Goal: Communication & Community: Answer question/provide support

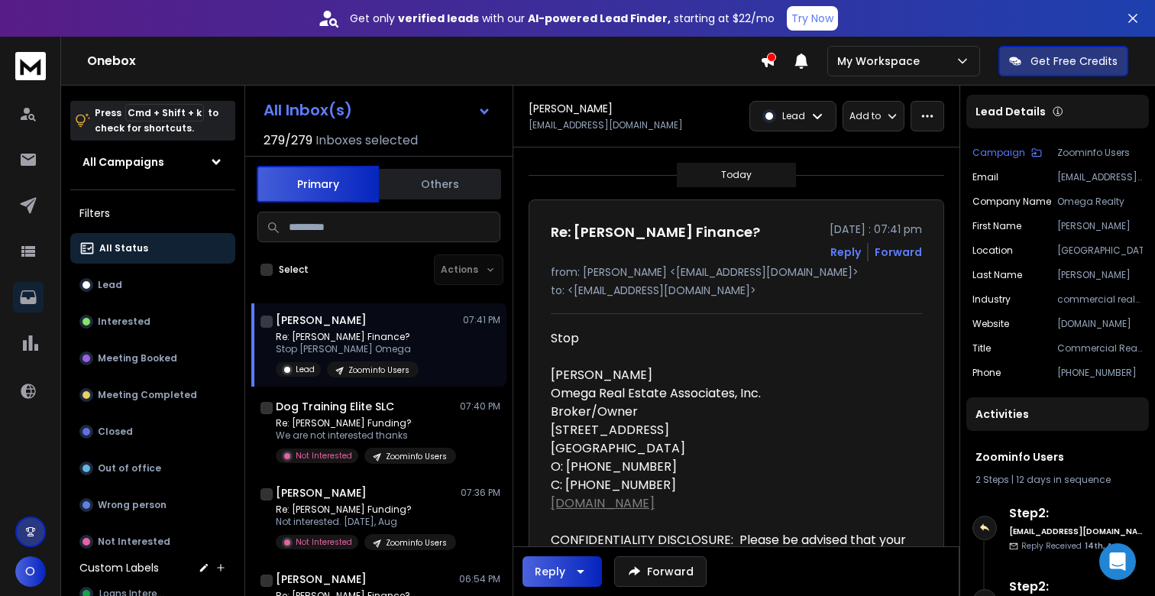
click at [426, 193] on button "Others" at bounding box center [440, 184] width 122 height 34
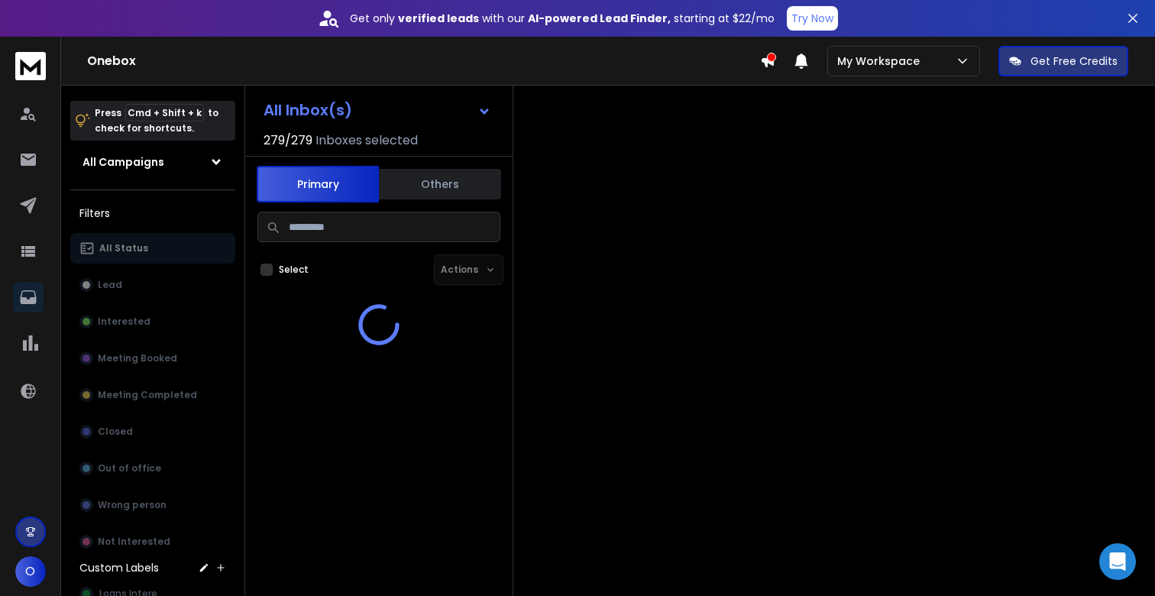
click at [339, 187] on button "Primary" at bounding box center [318, 184] width 122 height 37
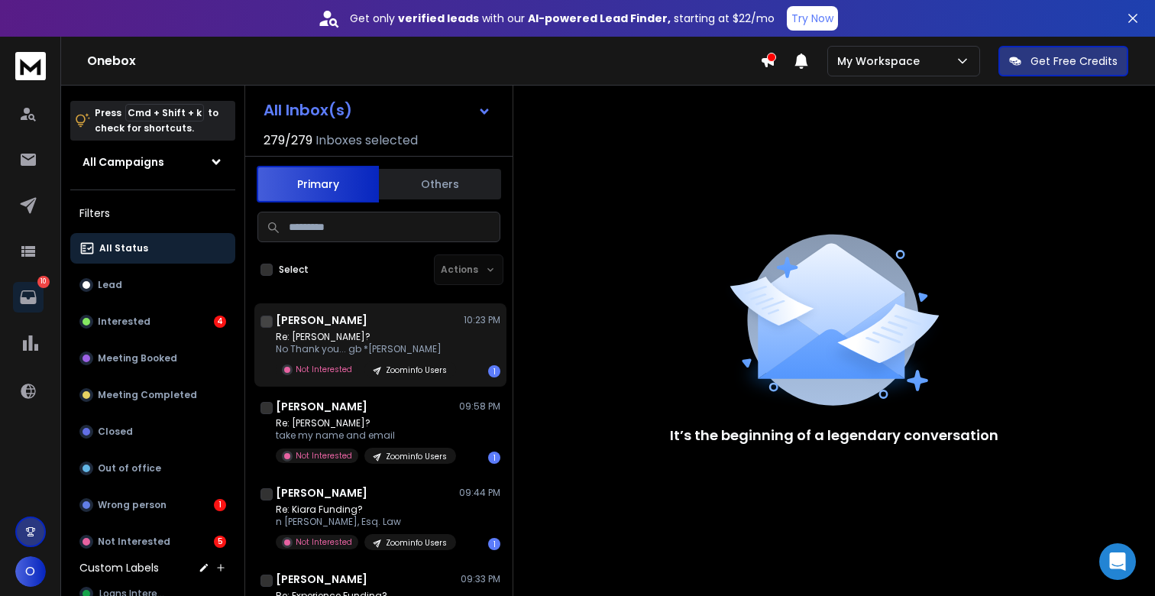
click at [450, 324] on div "[PERSON_NAME] 10:23 PM" at bounding box center [388, 320] width 225 height 15
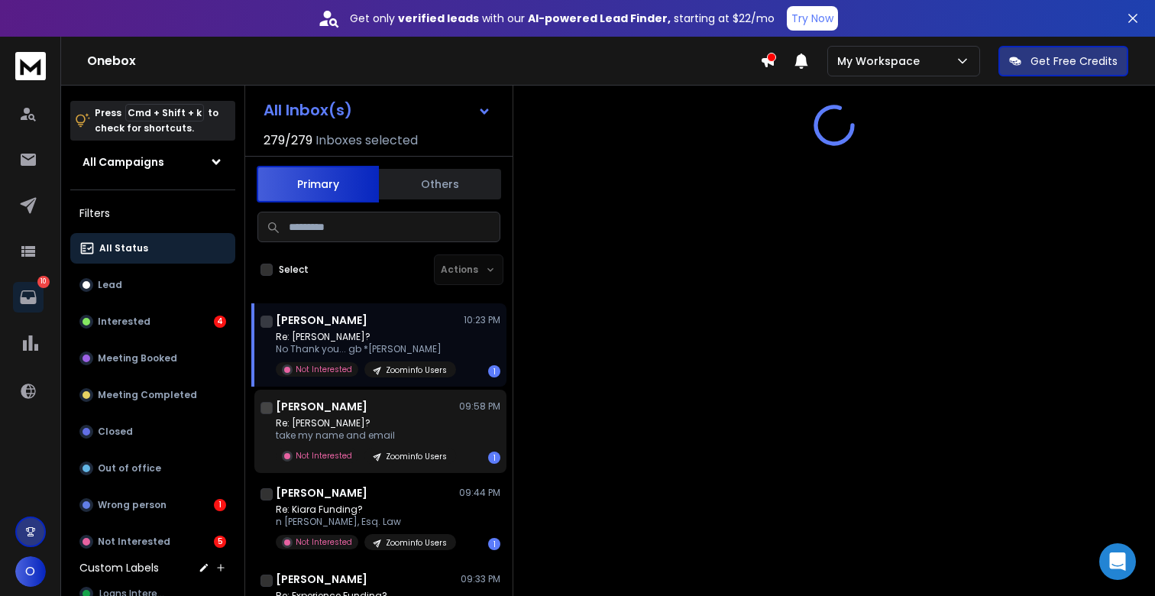
click at [449, 407] on div "[PERSON_NAME] 09:58 PM" at bounding box center [388, 406] width 225 height 15
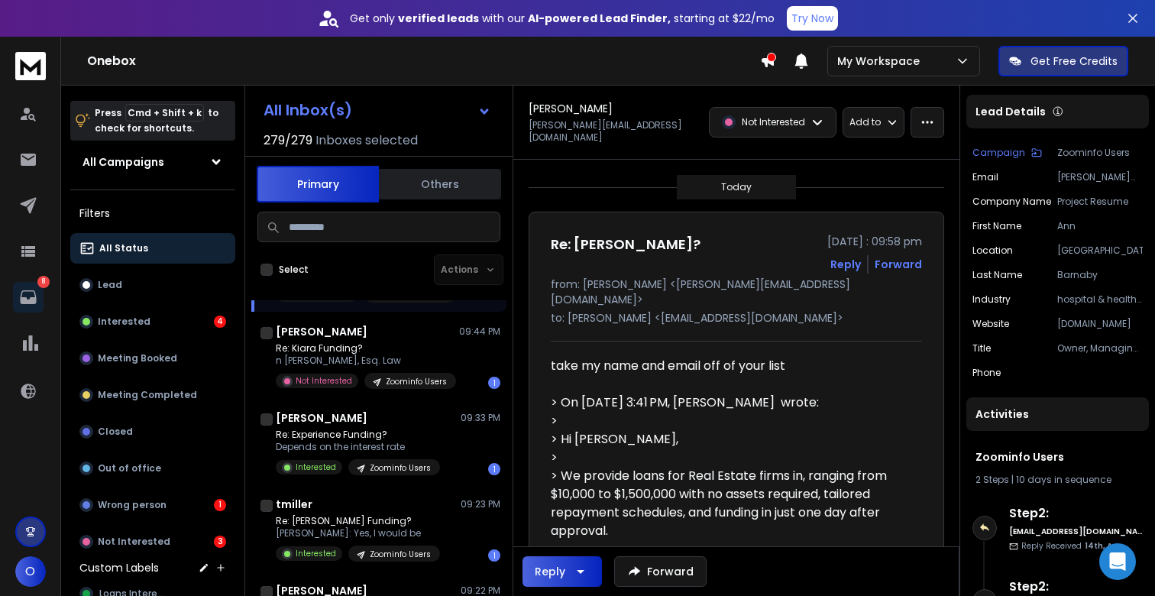
scroll to position [176, 0]
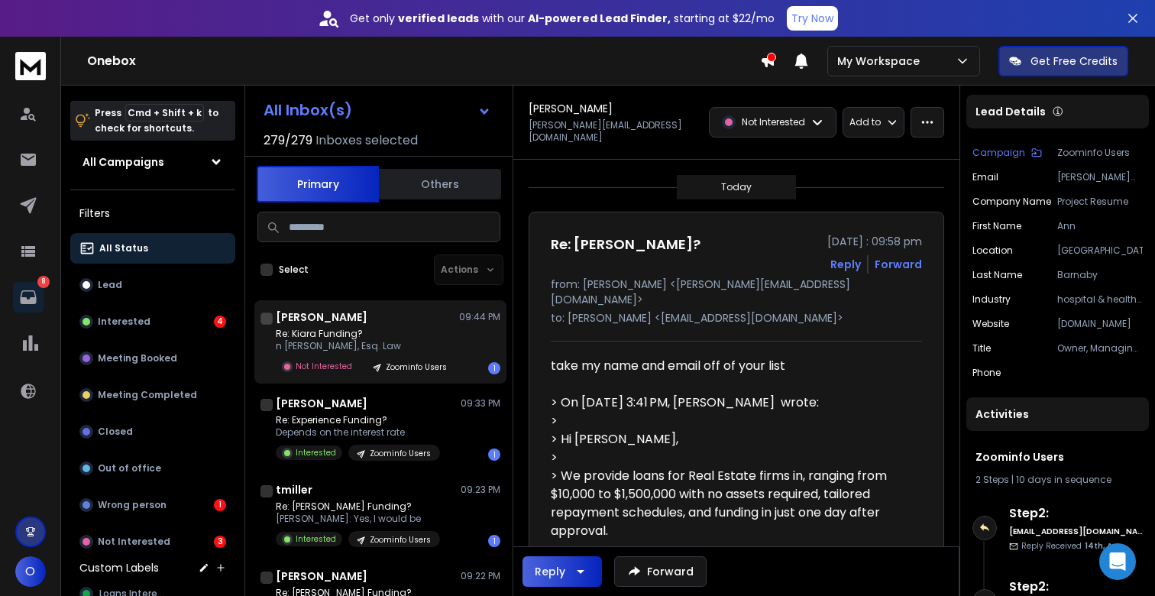
click at [446, 355] on div "Re: Kiara Funding? n [PERSON_NAME], Esq. Law Not Interested Zoominfo Users" at bounding box center [366, 351] width 180 height 47
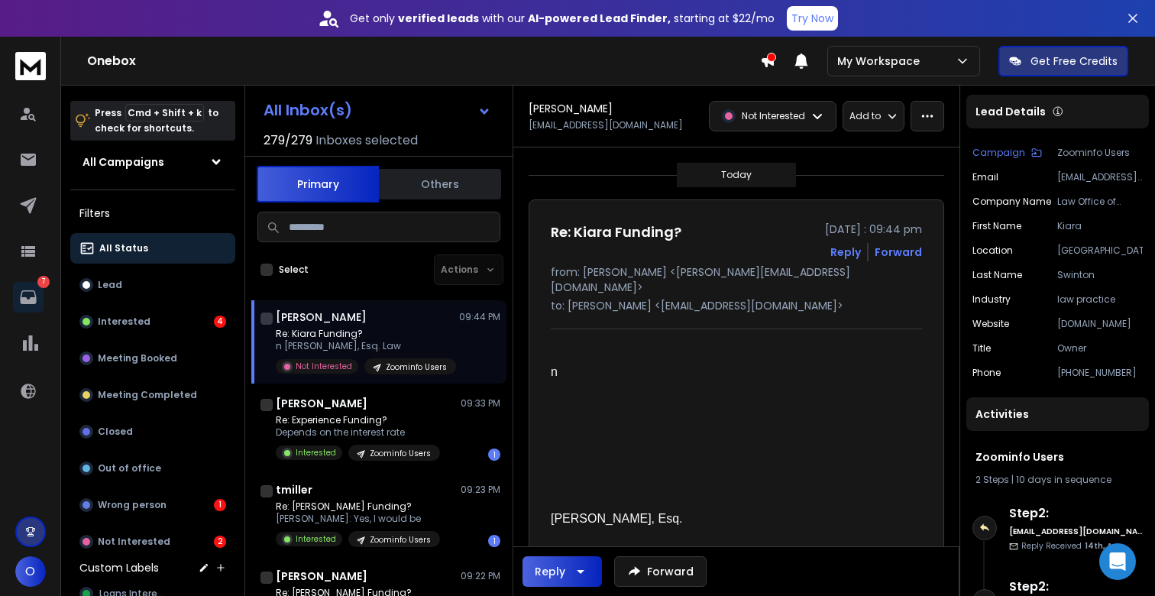
click at [446, 355] on div "Re: Kiara Funding? n [PERSON_NAME], Esq. Law Not Interested Zoominfo Users" at bounding box center [366, 351] width 180 height 47
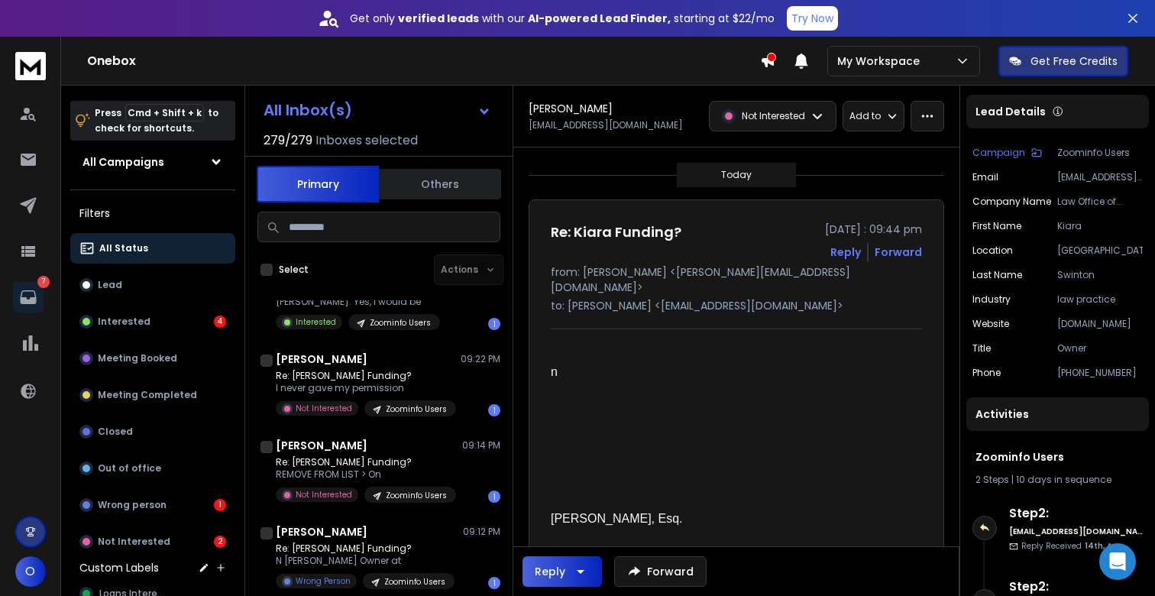
click at [453, 384] on div "Re: [PERSON_NAME] Funding? I never gave my permission Not Interested Zoominfo U…" at bounding box center [388, 393] width 225 height 47
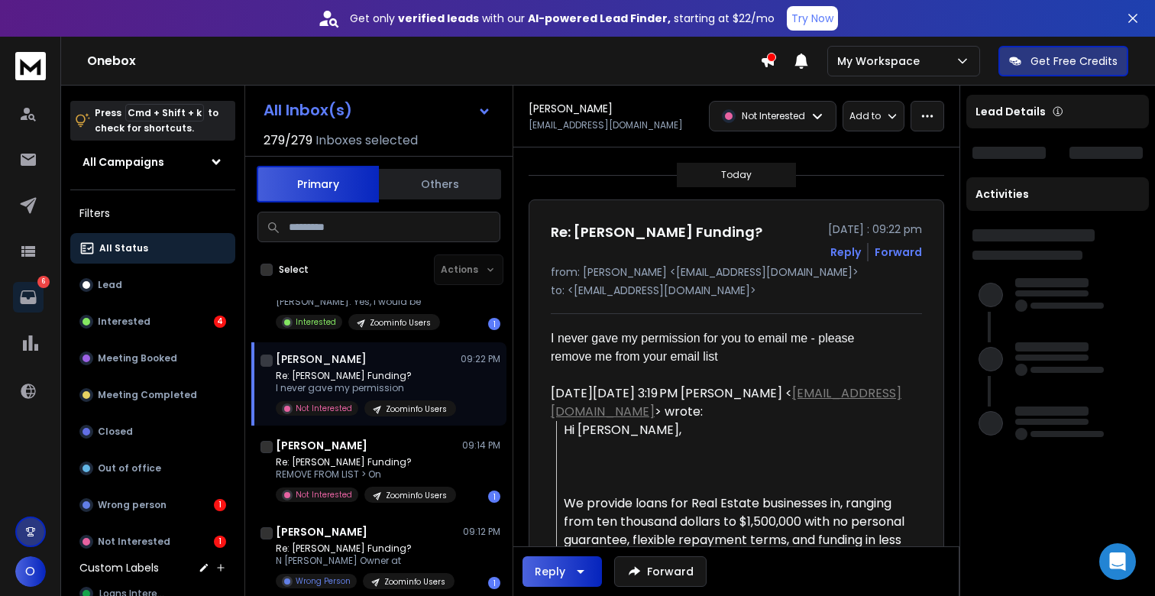
scroll to position [408, 0]
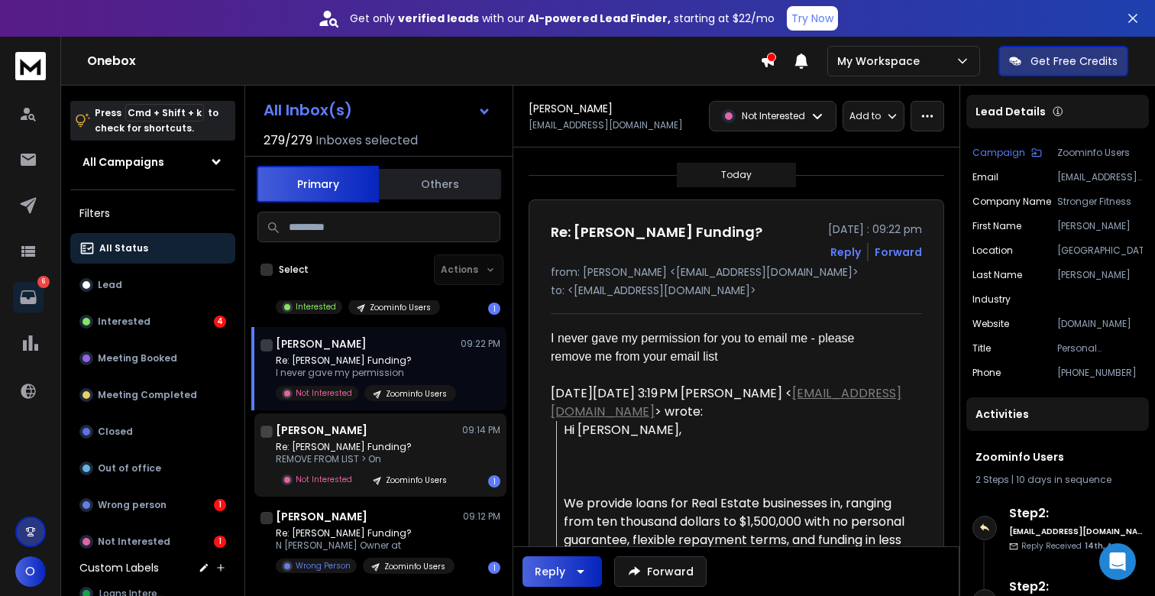
click at [449, 436] on div "[PERSON_NAME] 09:14 PM" at bounding box center [388, 430] width 225 height 15
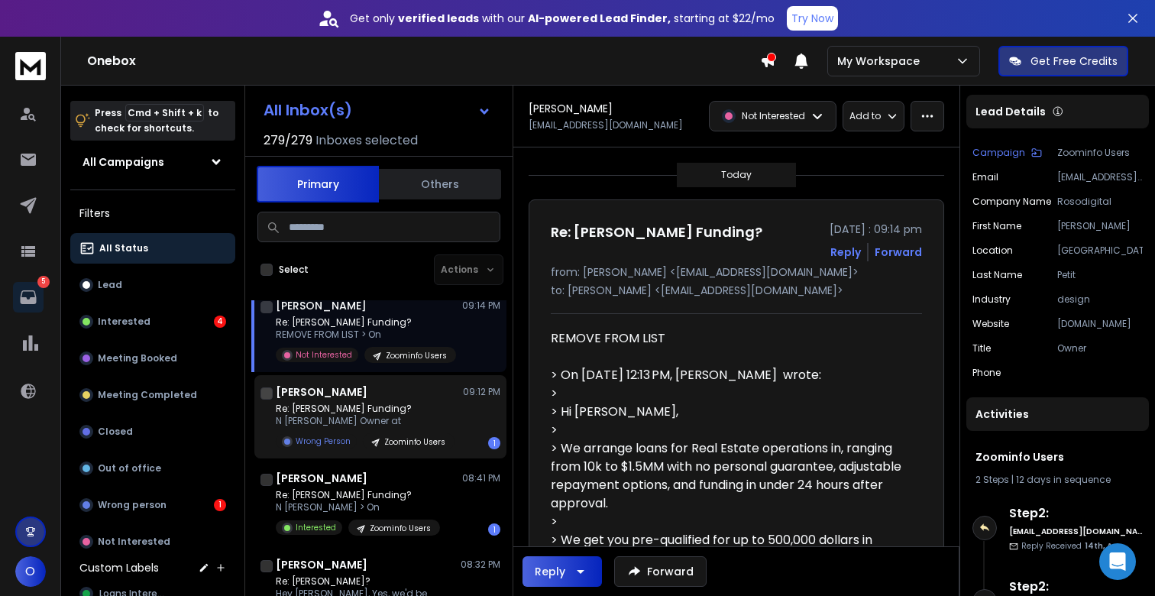
click at [445, 411] on p "Re: [PERSON_NAME] Funding?" at bounding box center [365, 409] width 179 height 12
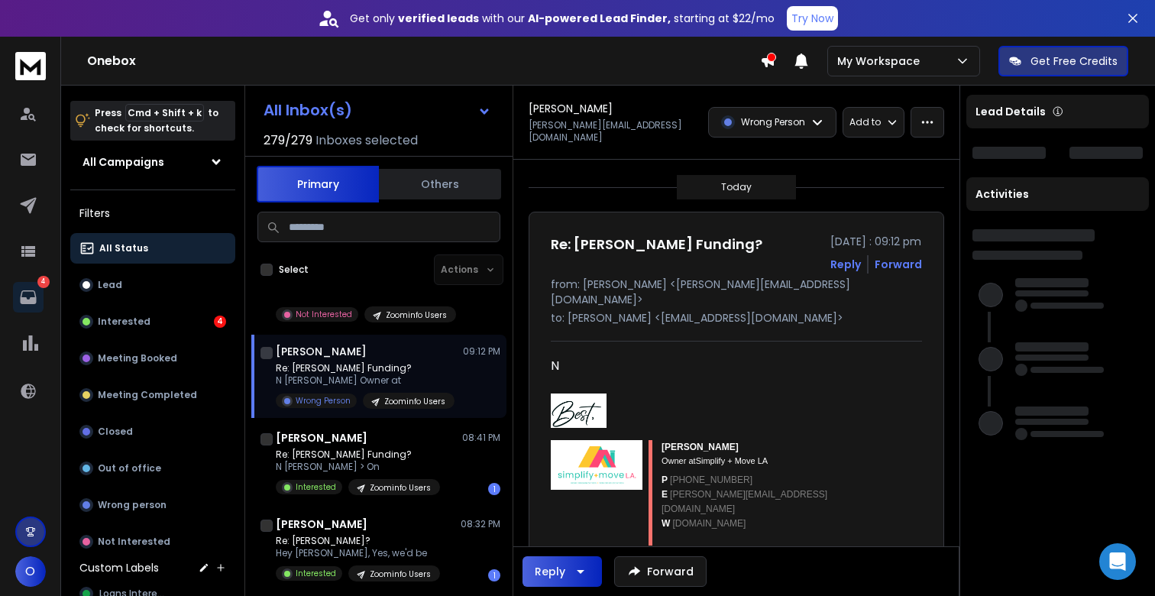
scroll to position [670, 0]
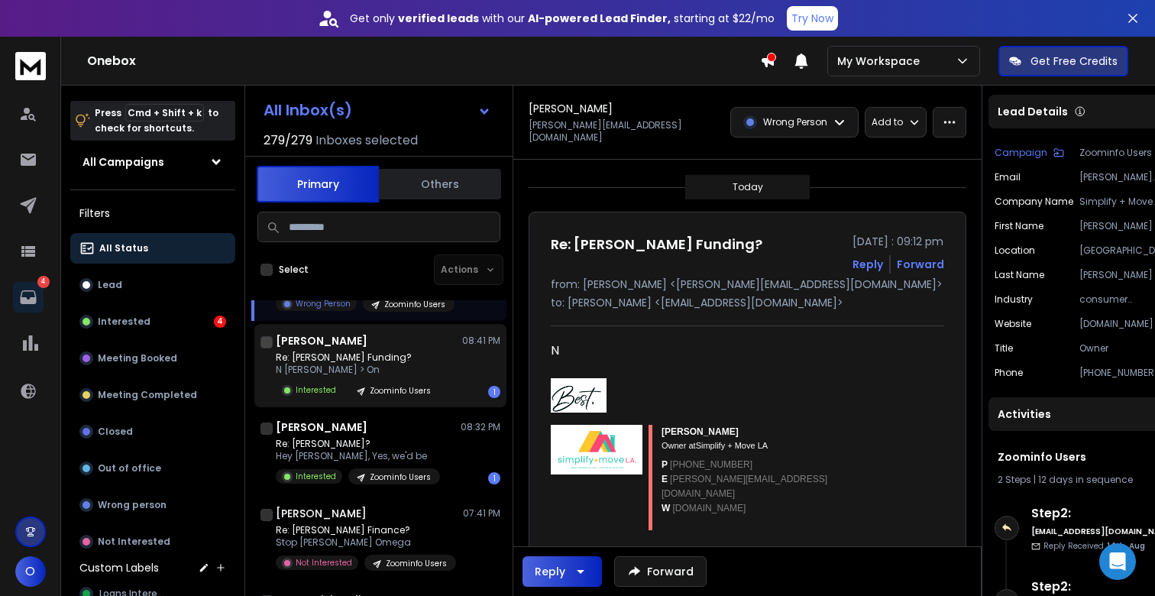
click at [434, 357] on p "Re: [PERSON_NAME] Funding?" at bounding box center [358, 357] width 164 height 12
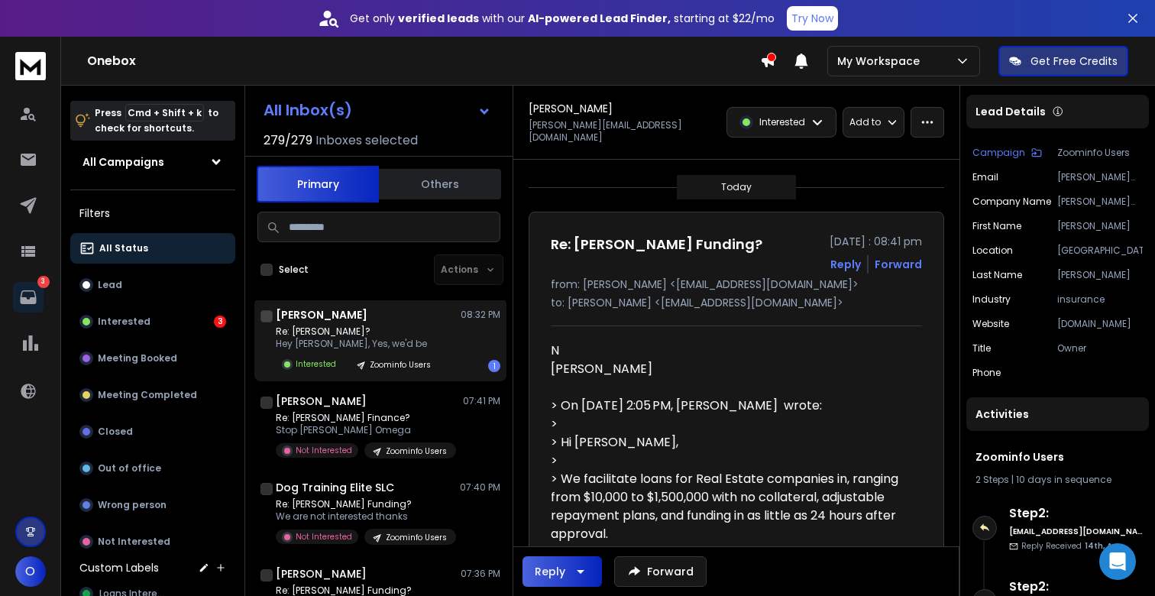
scroll to position [721, 0]
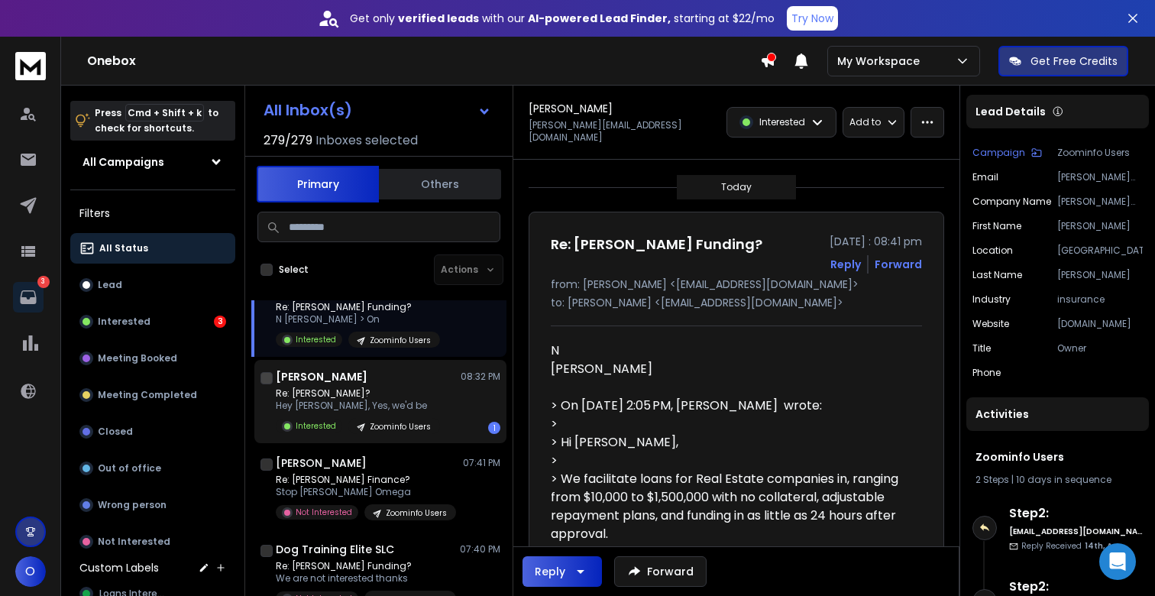
click at [429, 434] on div "[PERSON_NAME] 08:32 PM Re: [PERSON_NAME]? Hey [PERSON_NAME], Yes, we'd be Inter…" at bounding box center [380, 401] width 252 height 83
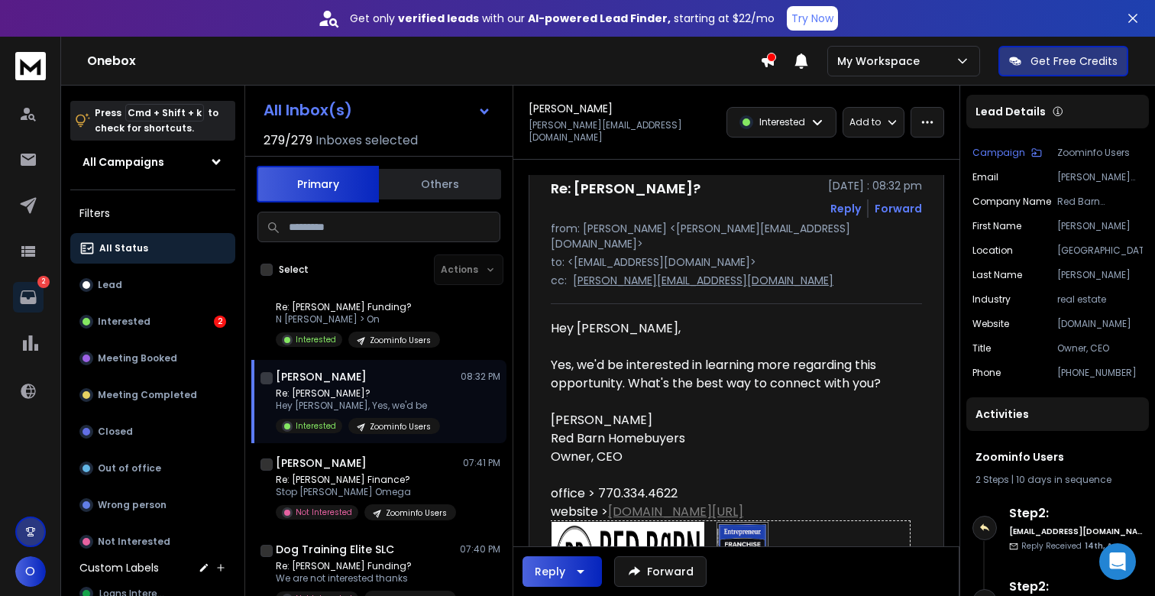
scroll to position [37, 0]
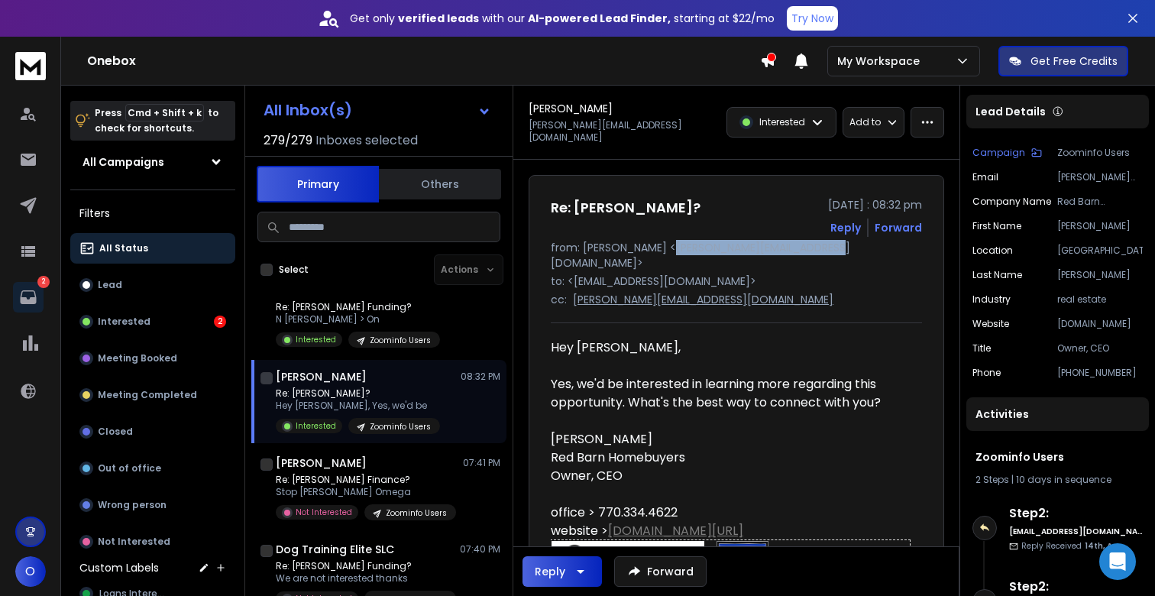
drag, startPoint x: 834, startPoint y: 235, endPoint x: 659, endPoint y: 230, distance: 175.8
click at [659, 240] on p "from: [PERSON_NAME] <[PERSON_NAME][EMAIL_ADDRESS][DOMAIN_NAME]>" at bounding box center [736, 255] width 371 height 31
copy p "[PERSON_NAME][EMAIL_ADDRESS][DOMAIN_NAME]"
drag, startPoint x: 695, startPoint y: 485, endPoint x: 597, endPoint y: 483, distance: 97.1
click at [597, 504] on div "office > 770.334.4622" at bounding box center [730, 513] width 359 height 18
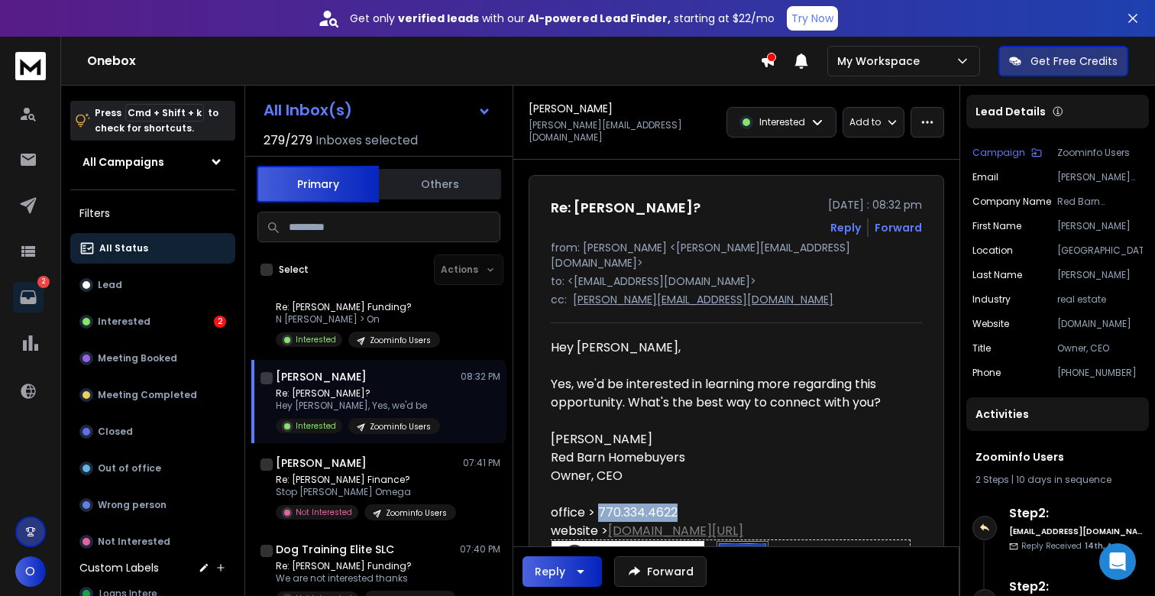
copy div "770.334.4622"
click at [545, 568] on div "Reply" at bounding box center [550, 571] width 31 height 15
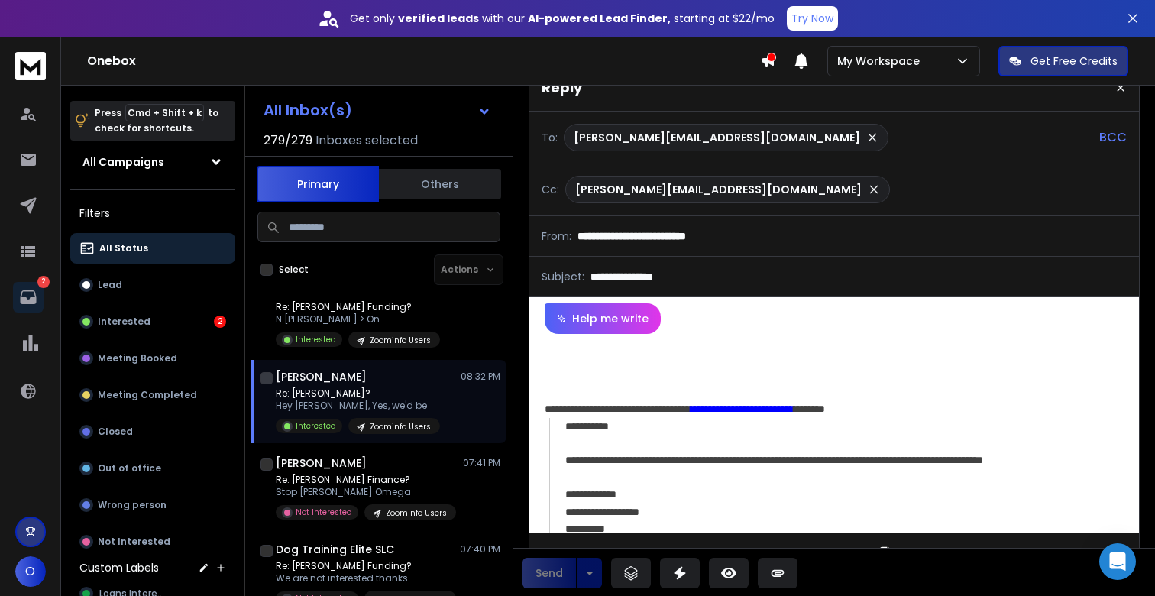
scroll to position [0, 0]
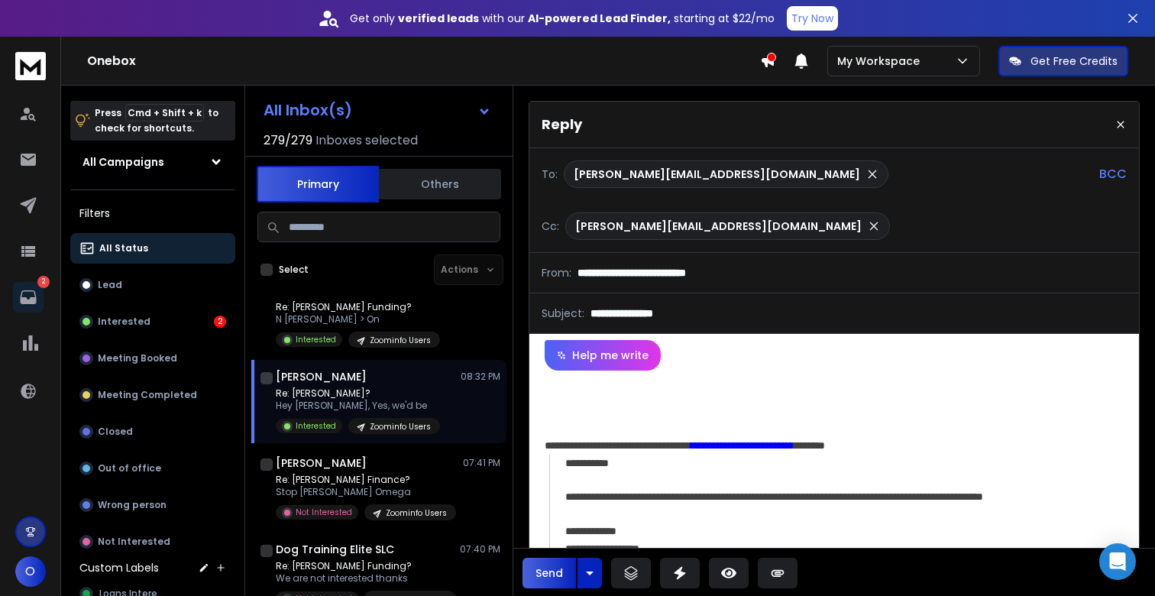
click at [895, 184] on input at bounding box center [948, 174] width 107 height 28
paste input "**********"
type input "**********"
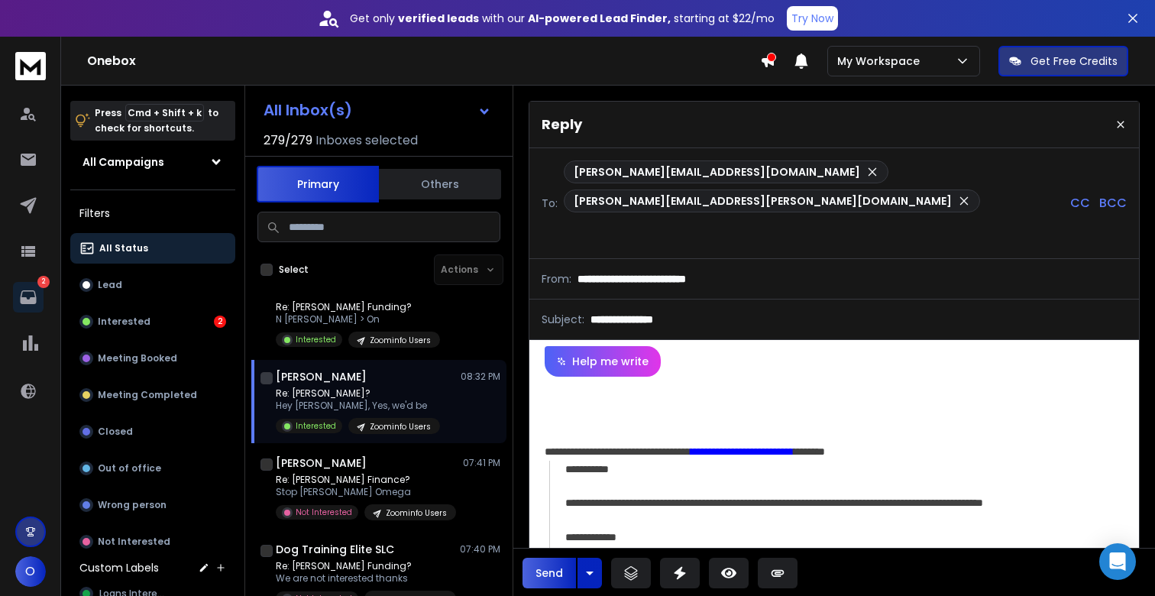
click at [639, 401] on div "**********" at bounding box center [834, 476] width 610 height 199
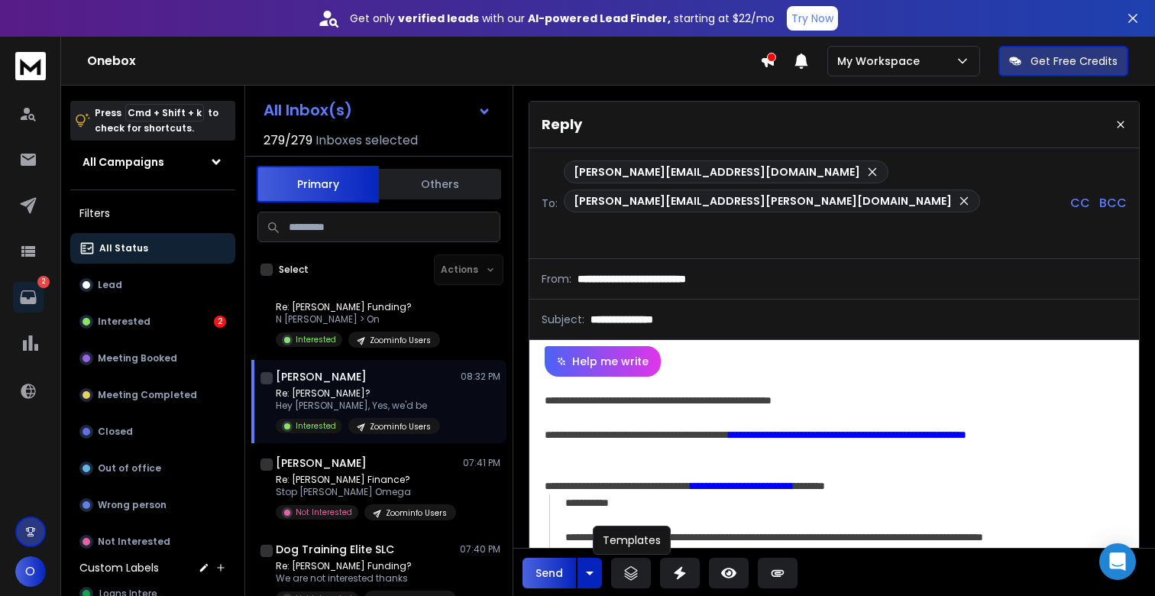
click at [546, 592] on div "Send" at bounding box center [834, 573] width 642 height 50
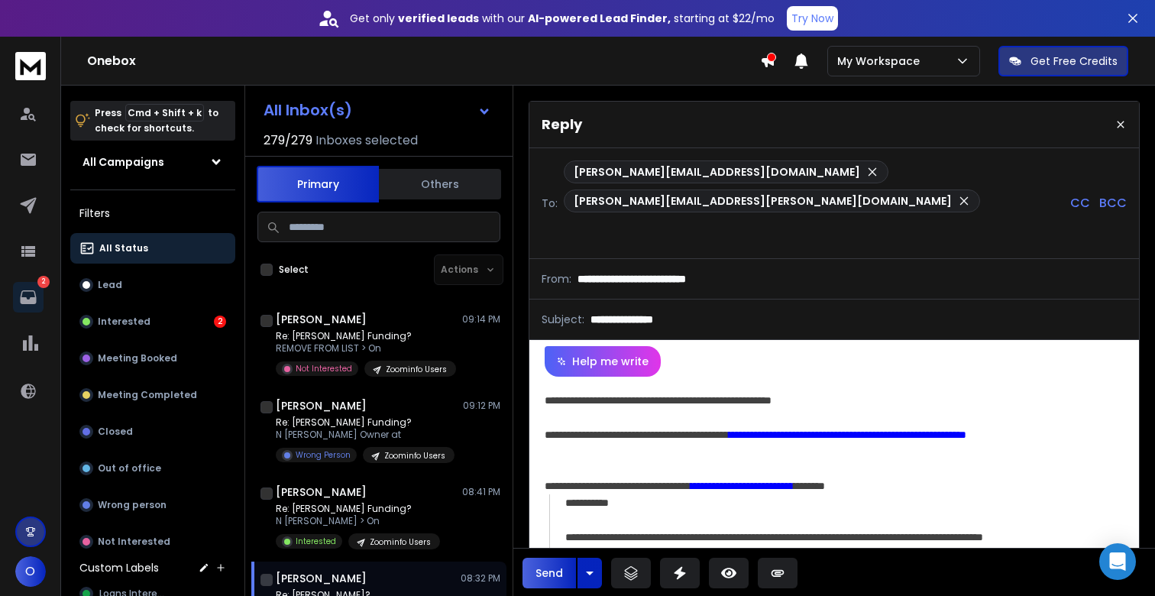
scroll to position [524, 0]
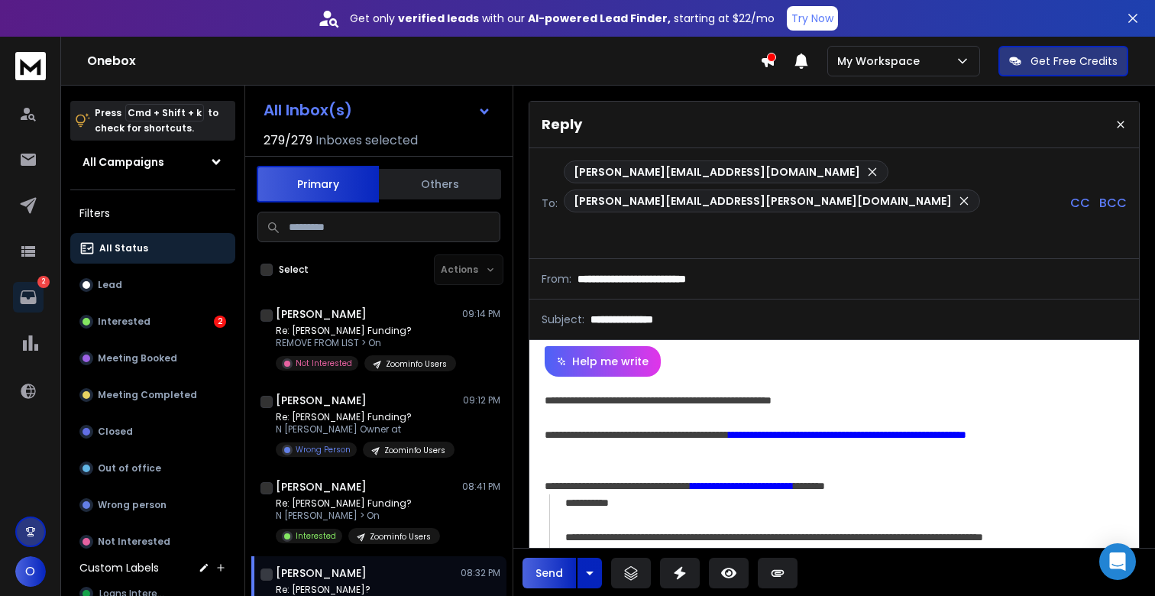
click at [555, 575] on button "Send" at bounding box center [549, 573] width 53 height 31
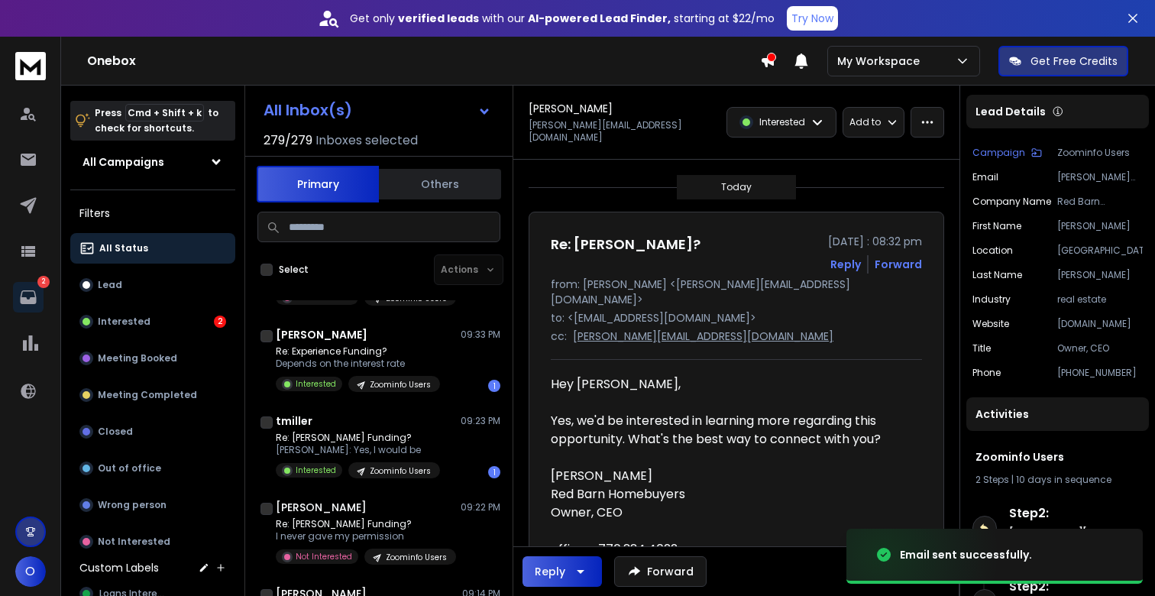
scroll to position [254, 0]
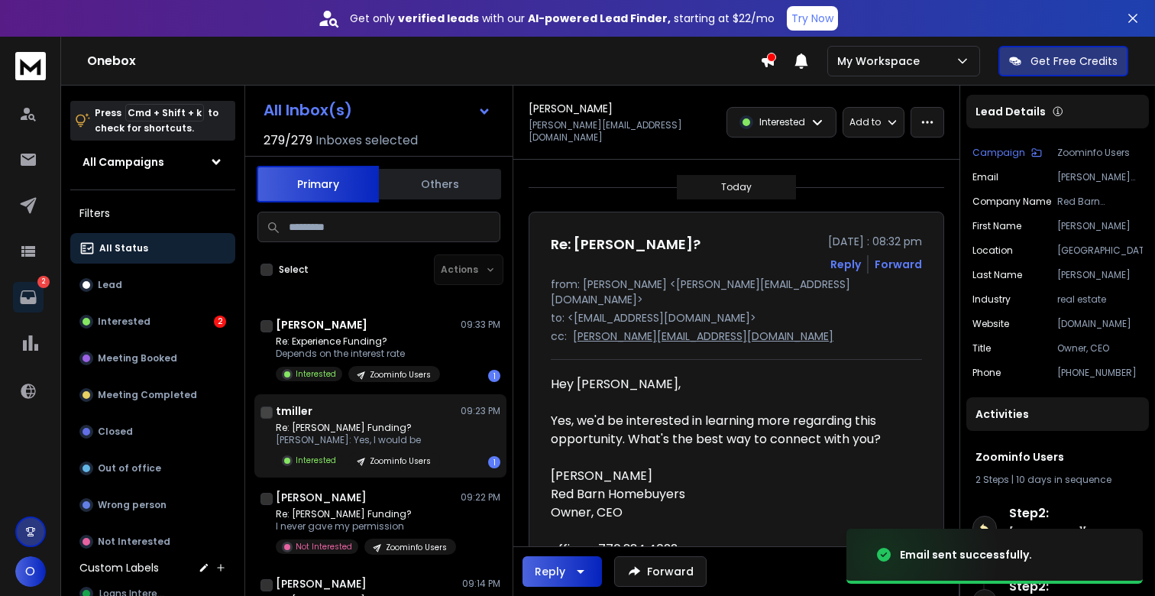
click at [416, 453] on div "Zoominfo Users" at bounding box center [394, 460] width 92 height 16
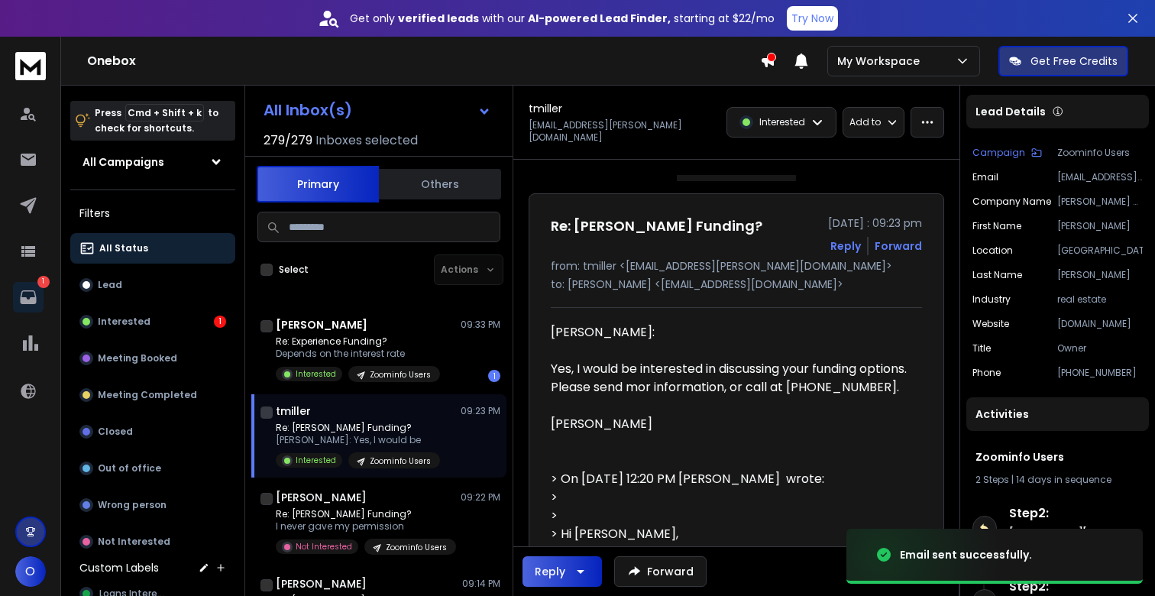
scroll to position [21, 0]
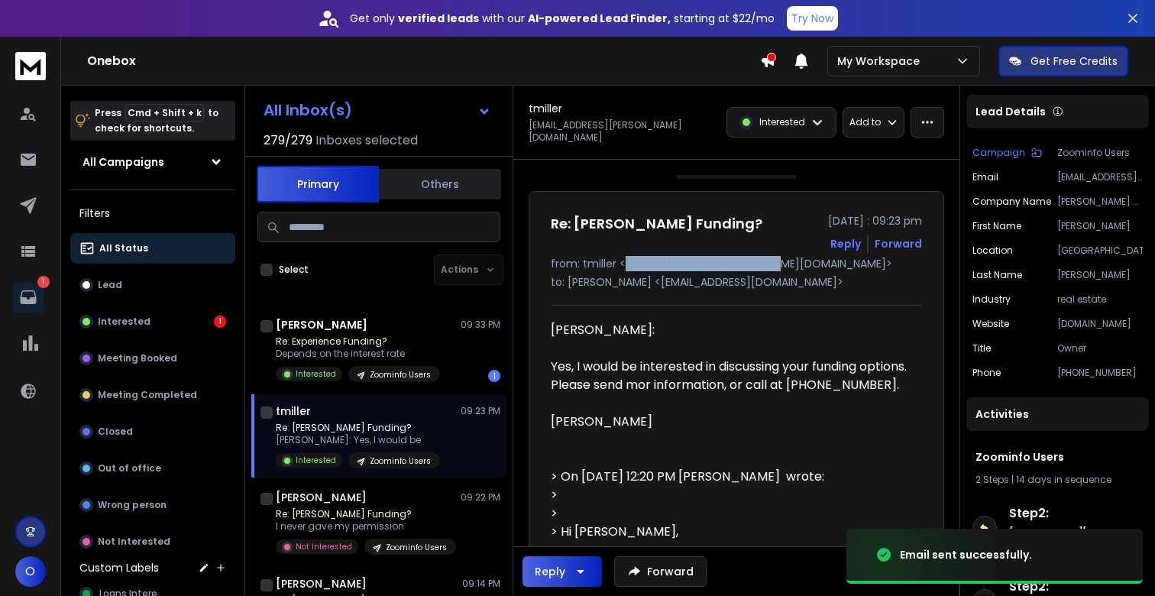
drag, startPoint x: 758, startPoint y: 248, endPoint x: 625, endPoint y: 247, distance: 133.0
click at [624, 256] on p "from: tmiller <[EMAIL_ADDRESS][PERSON_NAME][DOMAIN_NAME]>" at bounding box center [736, 263] width 371 height 15
copy p "[EMAIL_ADDRESS][PERSON_NAME][DOMAIN_NAME]>"
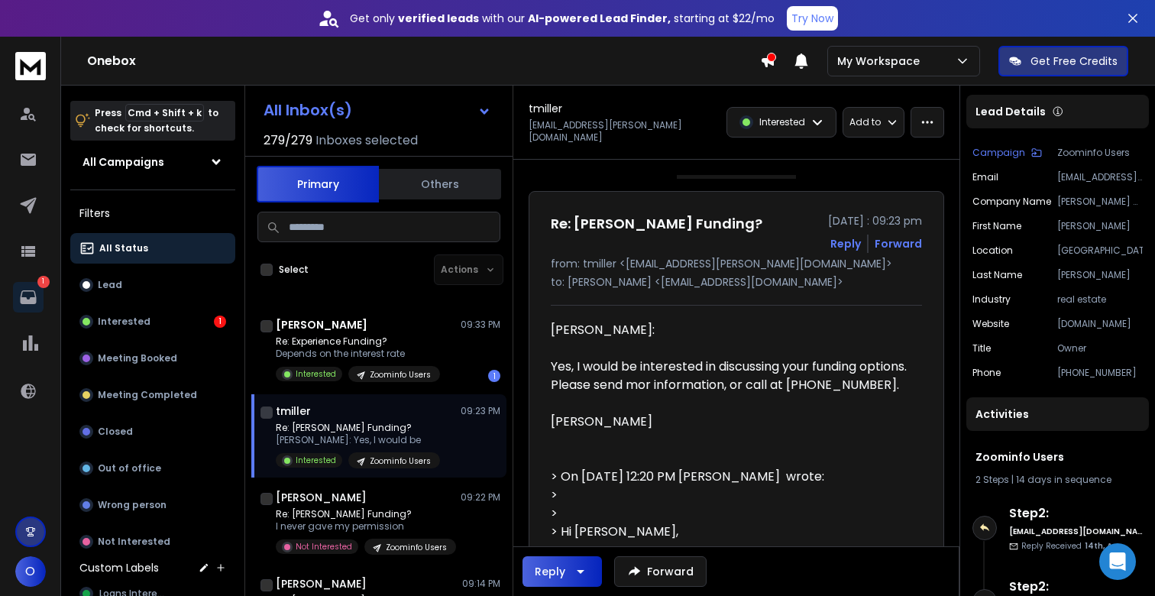
click at [1065, 222] on p "[PERSON_NAME]" at bounding box center [1100, 226] width 86 height 12
drag, startPoint x: 843, startPoint y: 366, endPoint x: 891, endPoint y: 374, distance: 48.7
drag, startPoint x: 841, startPoint y: 371, endPoint x: 886, endPoint y: 384, distance: 46.9
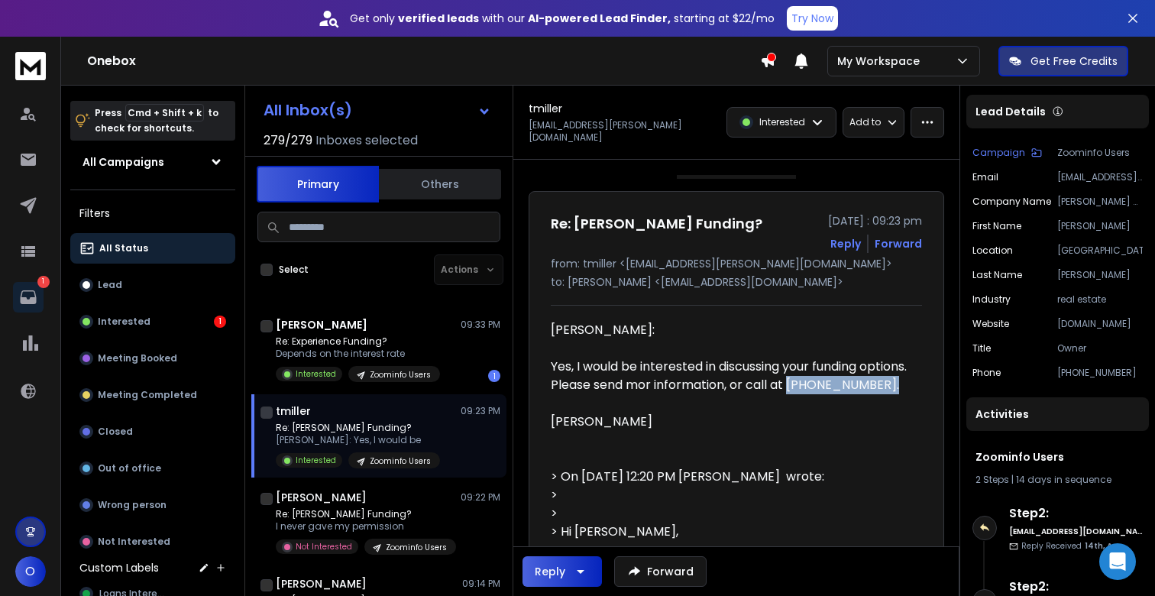
copy div "[PHONE_NUMBER]."
click at [550, 562] on div "Reply" at bounding box center [562, 571] width 55 height 18
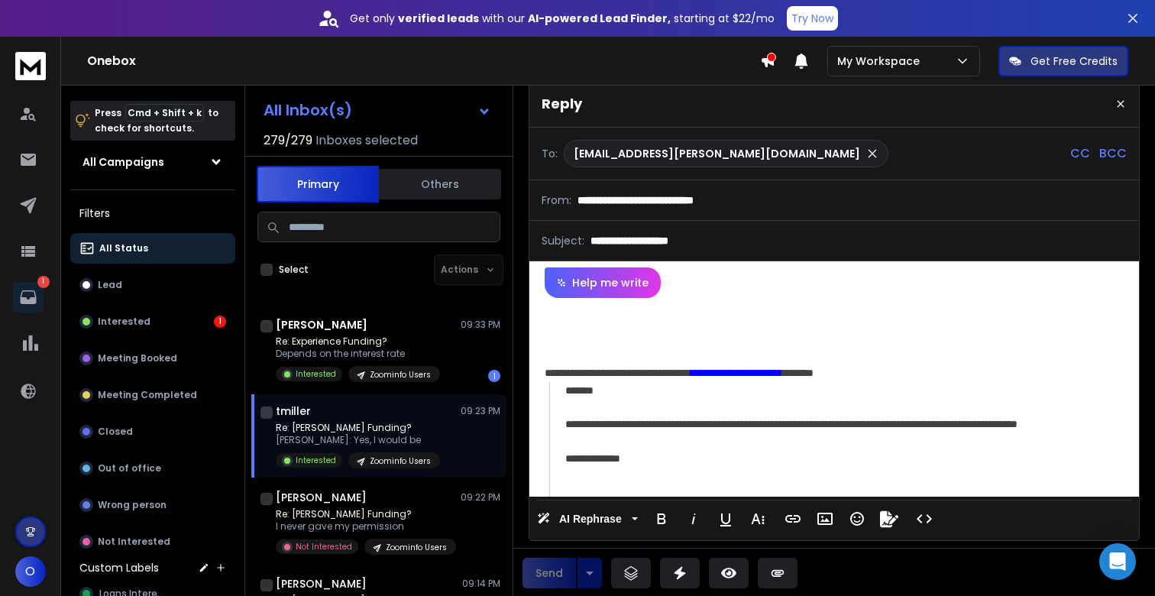
scroll to position [0, 0]
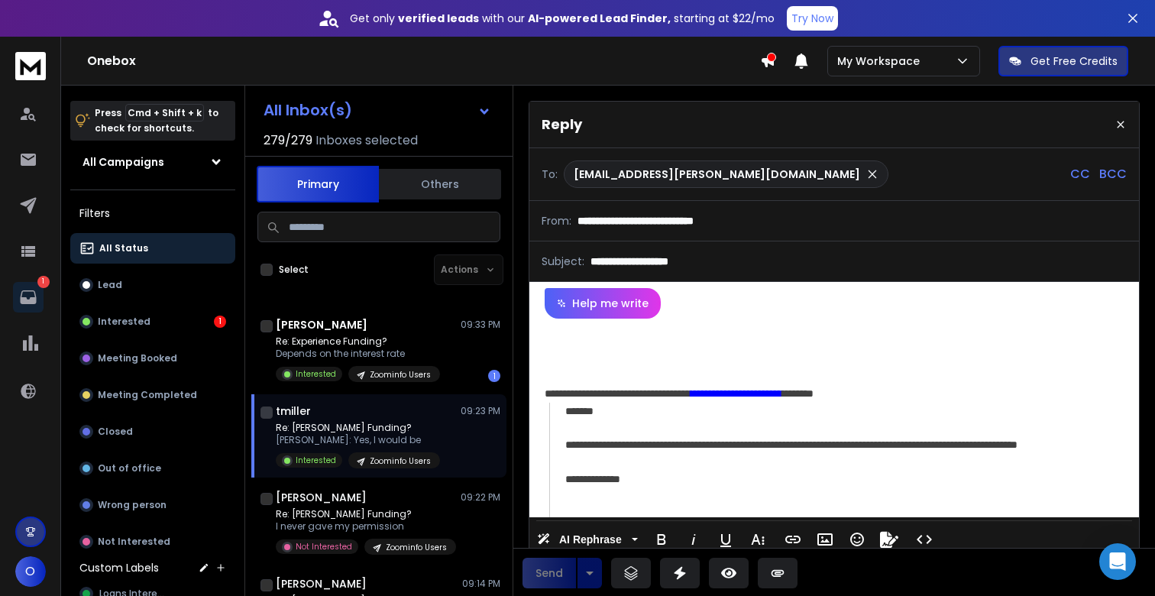
click at [895, 180] on input at bounding box center [948, 174] width 107 height 28
paste input "**********"
type input "**********"
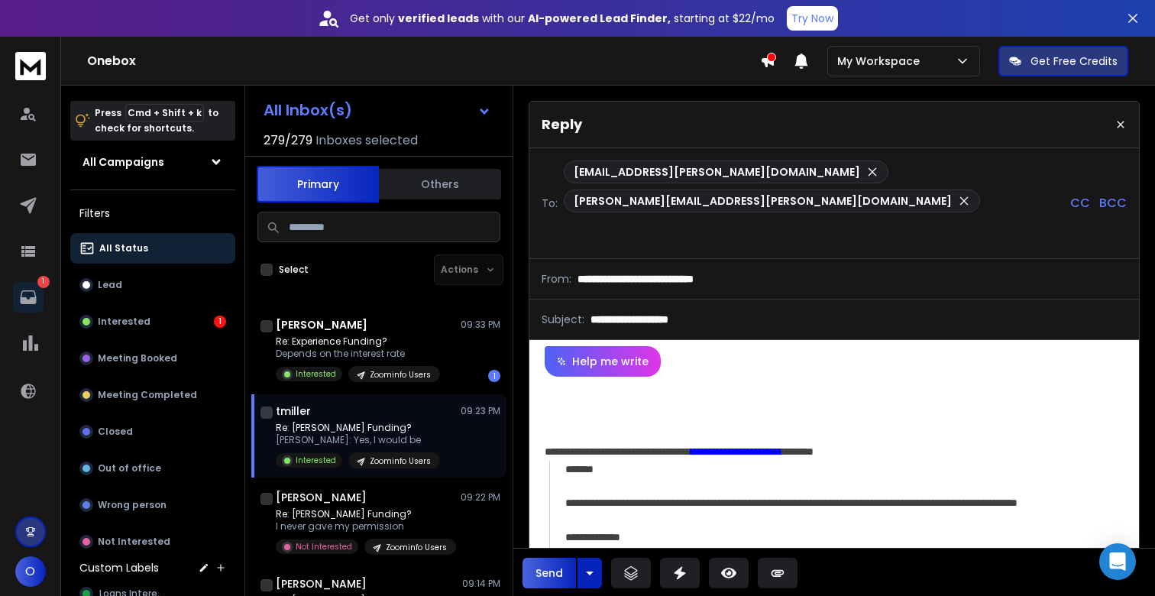
scroll to position [0, 0]
click at [633, 377] on div "**********" at bounding box center [834, 476] width 610 height 199
drag, startPoint x: 1042, startPoint y: 472, endPoint x: 1113, endPoint y: 471, distance: 71.1
copy div "**********"
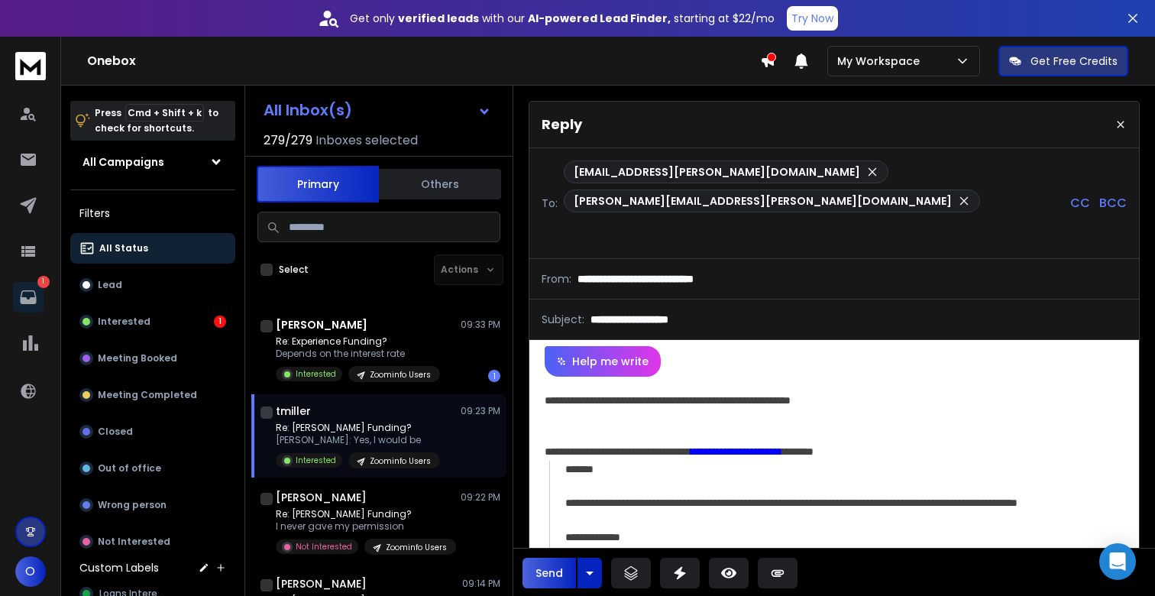
click at [960, 392] on div "**********" at bounding box center [832, 400] width 575 height 17
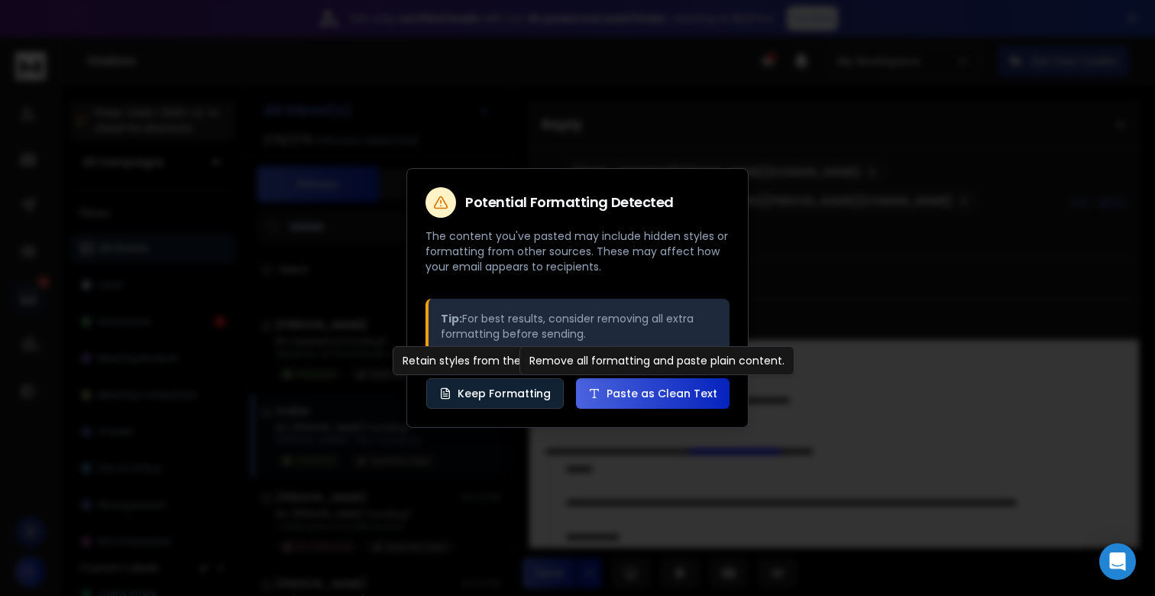
click at [539, 396] on button "Keep Formatting" at bounding box center [495, 393] width 138 height 31
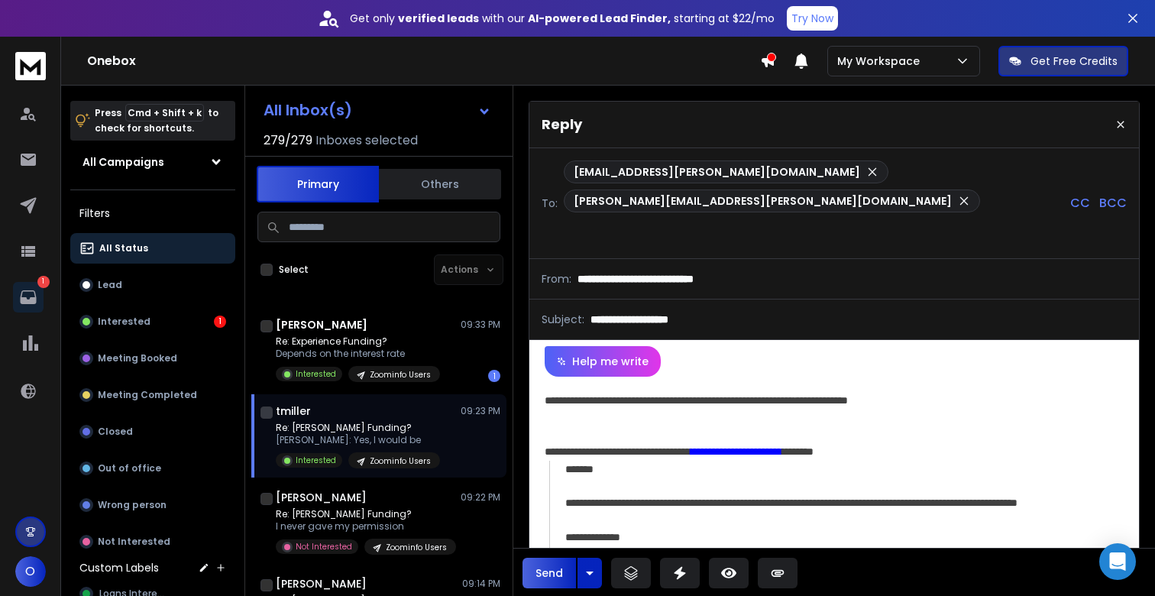
click at [552, 573] on button "Send" at bounding box center [549, 573] width 53 height 31
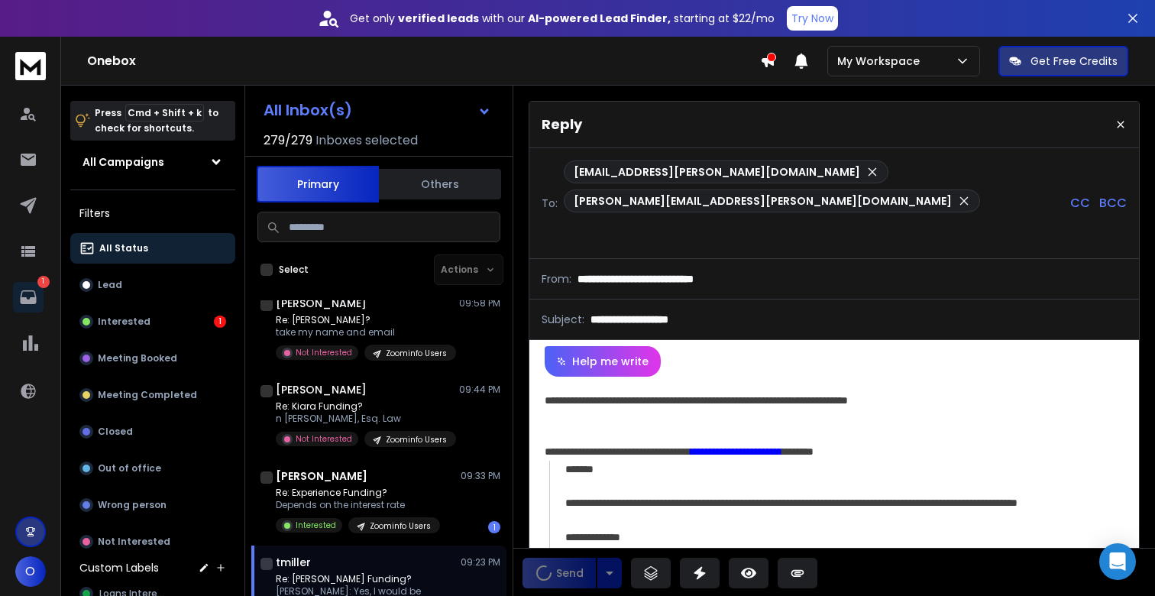
scroll to position [101, 0]
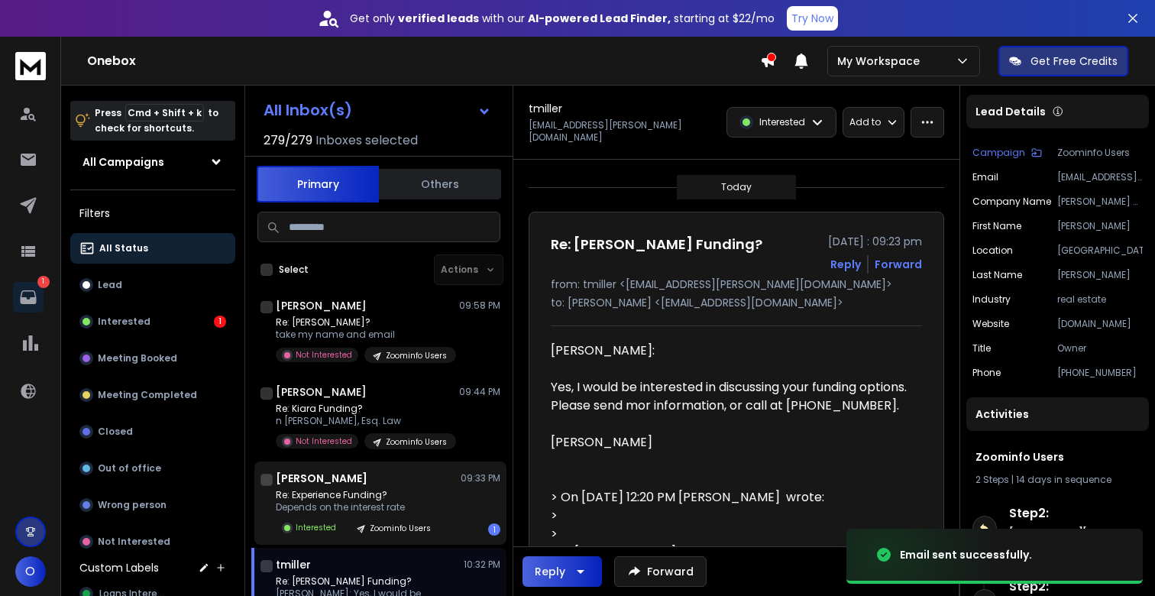
click at [418, 498] on p "Re: Experience Funding?" at bounding box center [358, 495] width 164 height 12
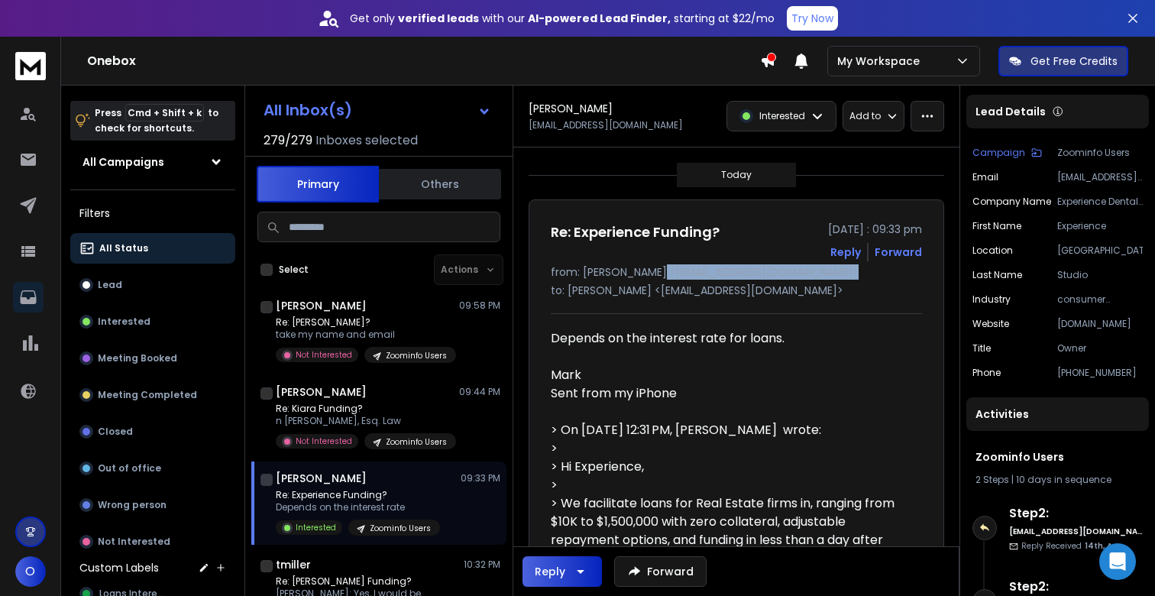
drag, startPoint x: 842, startPoint y: 274, endPoint x: 655, endPoint y: 267, distance: 187.3
click at [653, 267] on p "from: [PERSON_NAME] <[EMAIL_ADDRESS][DOMAIN_NAME]>" at bounding box center [736, 271] width 371 height 15
copy p "[EMAIL_ADDRESS][DOMAIN_NAME]"
click at [557, 554] on div "Reply Forward" at bounding box center [736, 571] width 446 height 50
drag, startPoint x: 553, startPoint y: 571, endPoint x: 560, endPoint y: 546, distance: 25.4
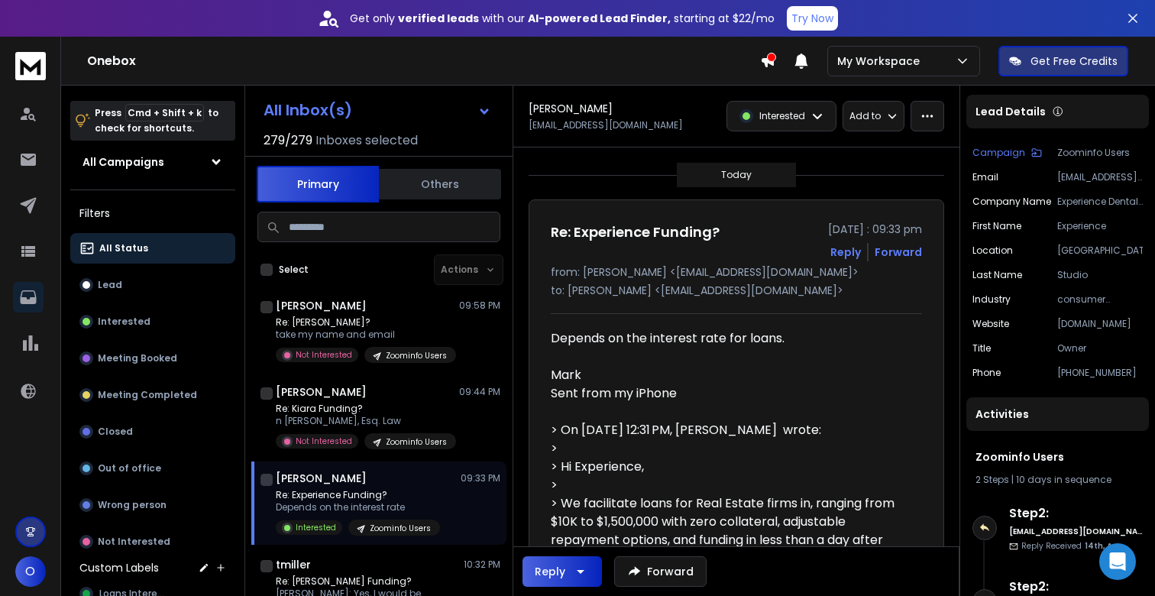
click at [552, 571] on div "Reply" at bounding box center [550, 571] width 31 height 15
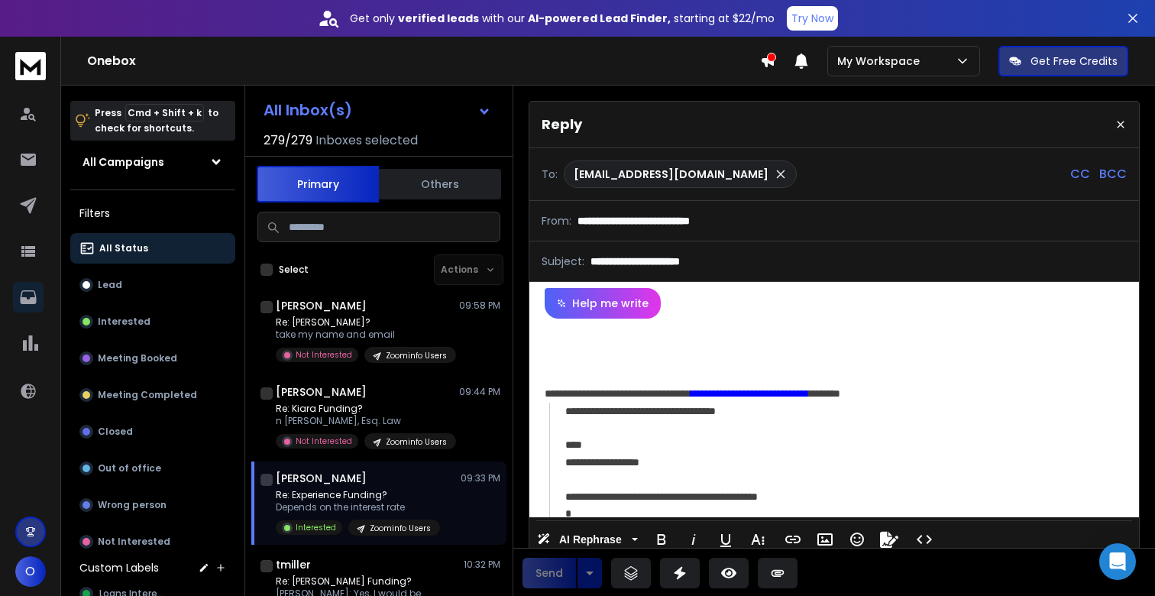
click at [819, 181] on input at bounding box center [856, 174] width 107 height 28
paste input "**********"
type input "**********"
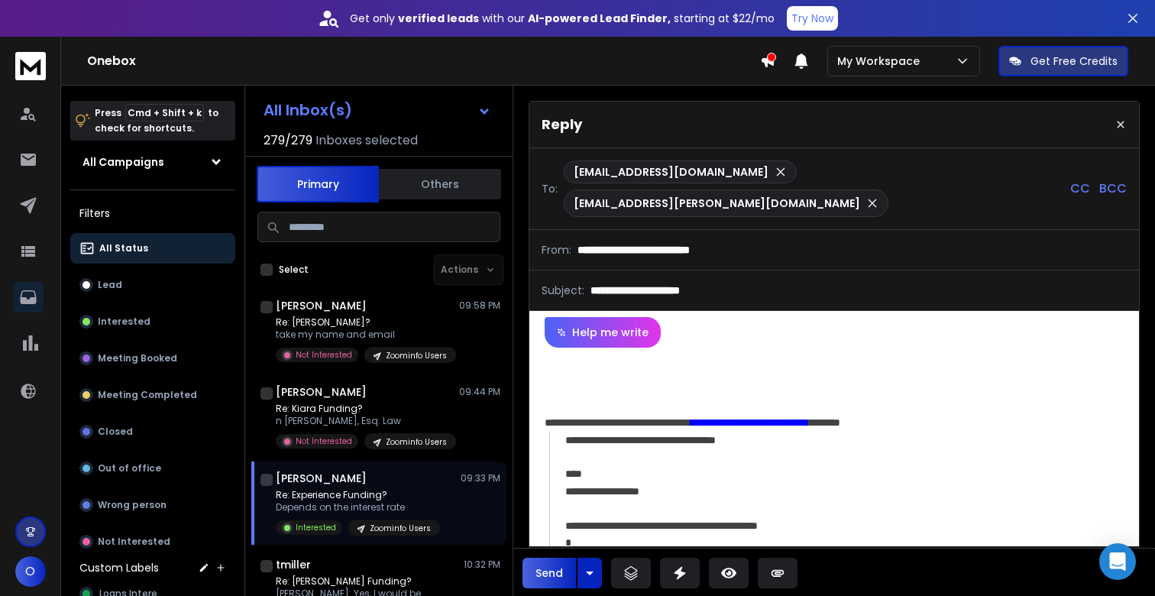
click at [633, 349] on div "**********" at bounding box center [834, 447] width 610 height 199
click at [536, 575] on button "Send" at bounding box center [549, 573] width 53 height 31
